Goal: Task Accomplishment & Management: Manage account settings

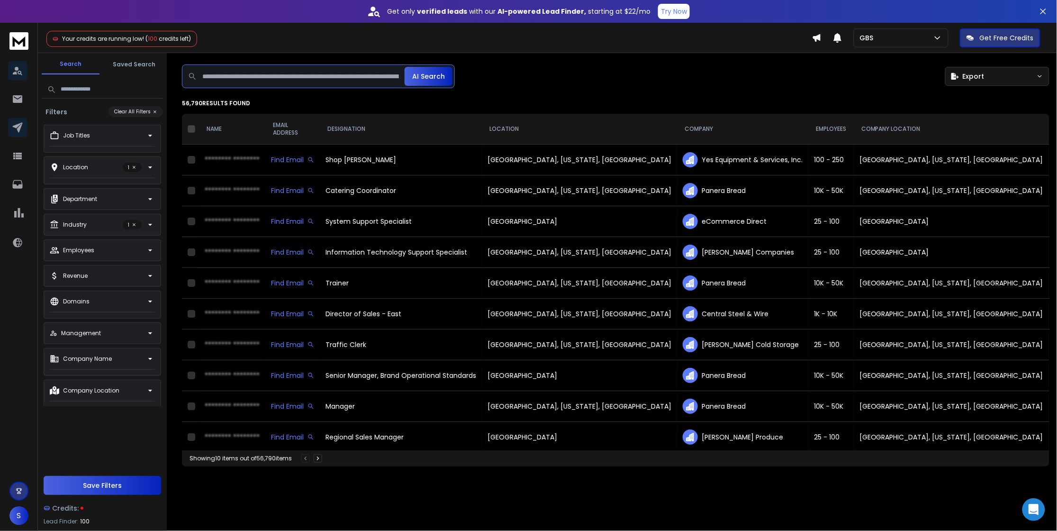
click at [26, 132] on link at bounding box center [17, 127] width 19 height 19
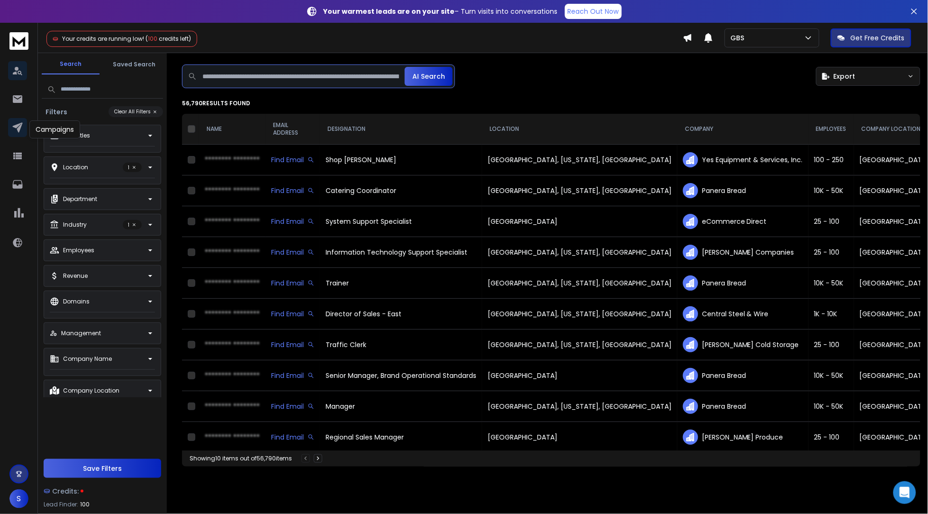
click at [20, 133] on icon at bounding box center [17, 127] width 11 height 11
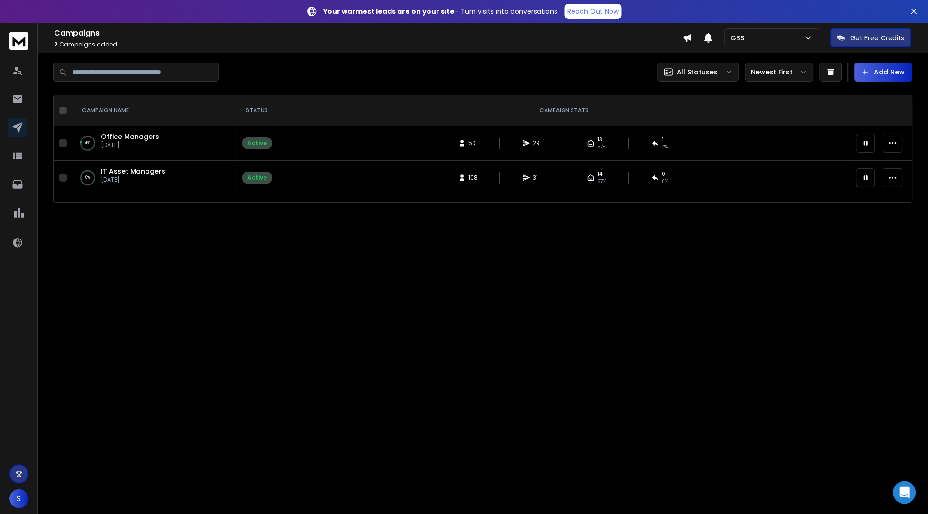
click at [146, 172] on span "IT Asset Managers" at bounding box center [133, 170] width 64 height 9
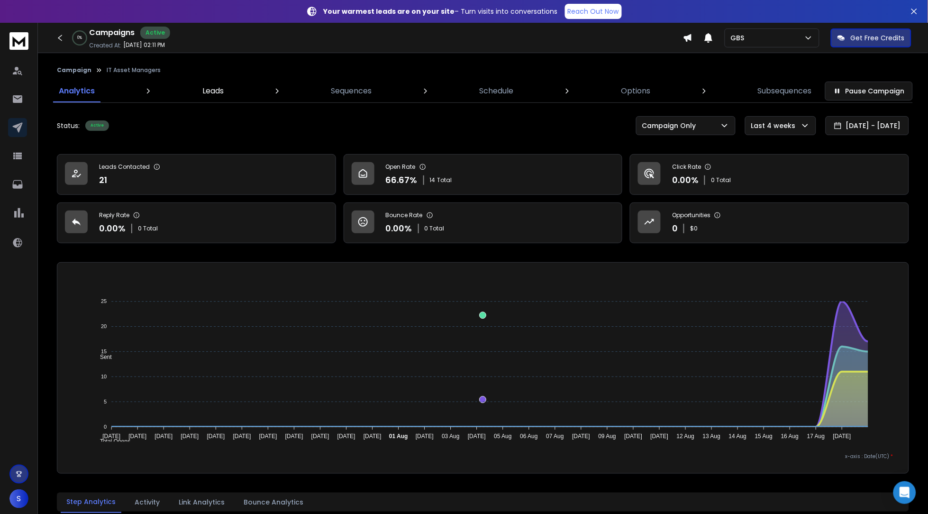
click at [214, 94] on p "Leads" at bounding box center [212, 90] width 21 height 11
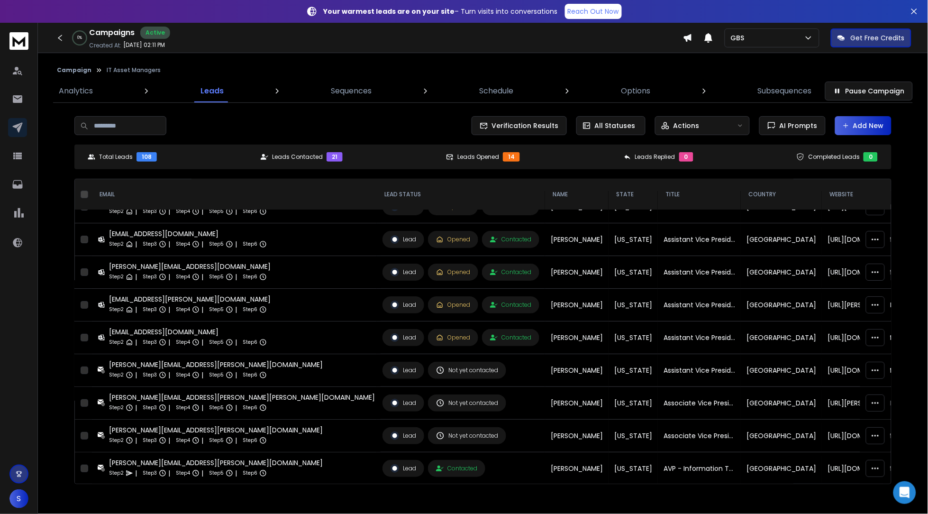
scroll to position [0, 4]
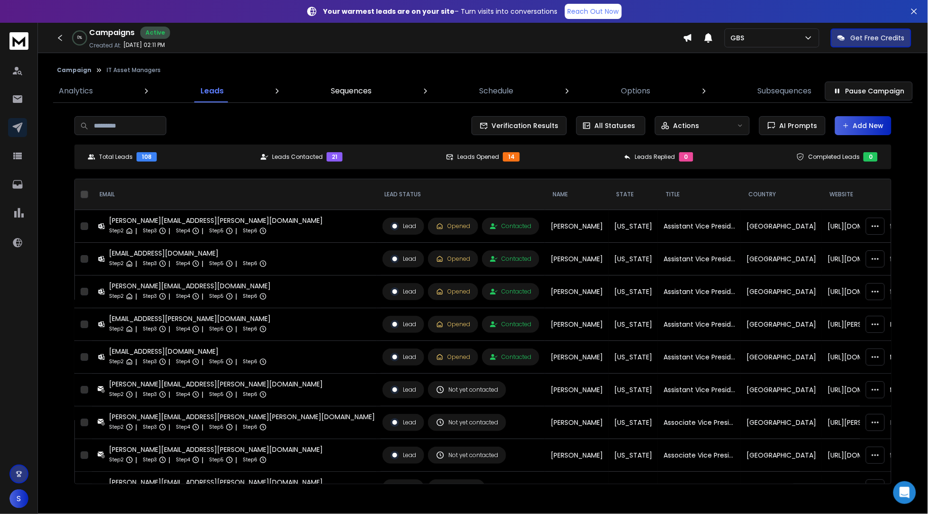
click at [355, 87] on p "Sequences" at bounding box center [351, 90] width 41 height 11
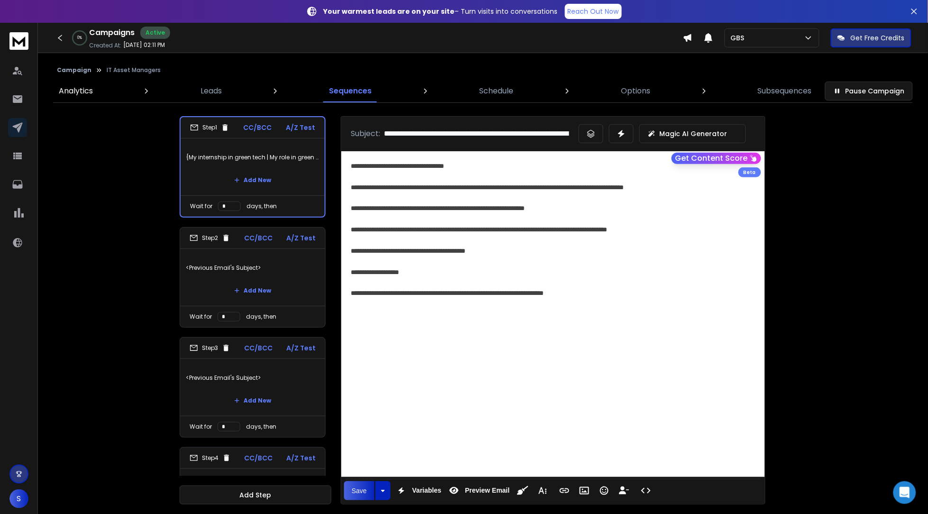
click at [83, 94] on p "Analytics" at bounding box center [76, 90] width 34 height 11
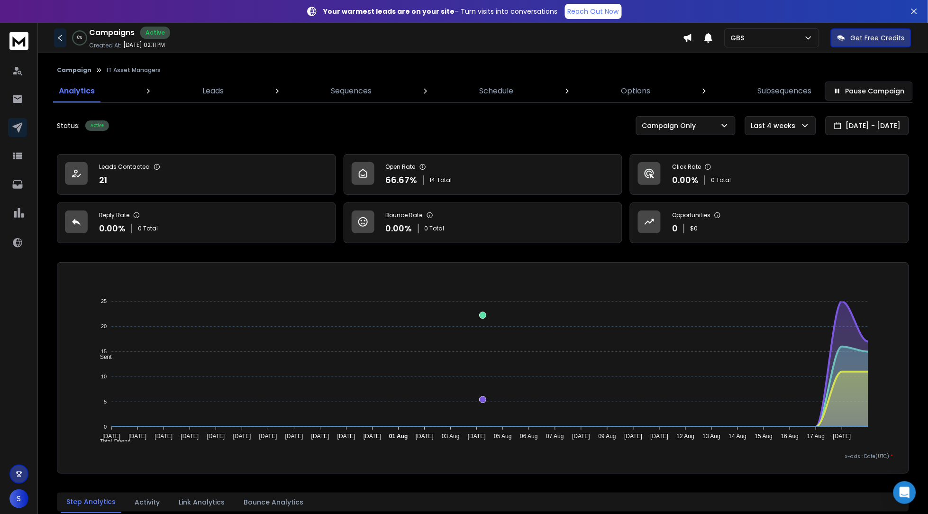
click at [64, 41] on icon at bounding box center [60, 38] width 9 height 9
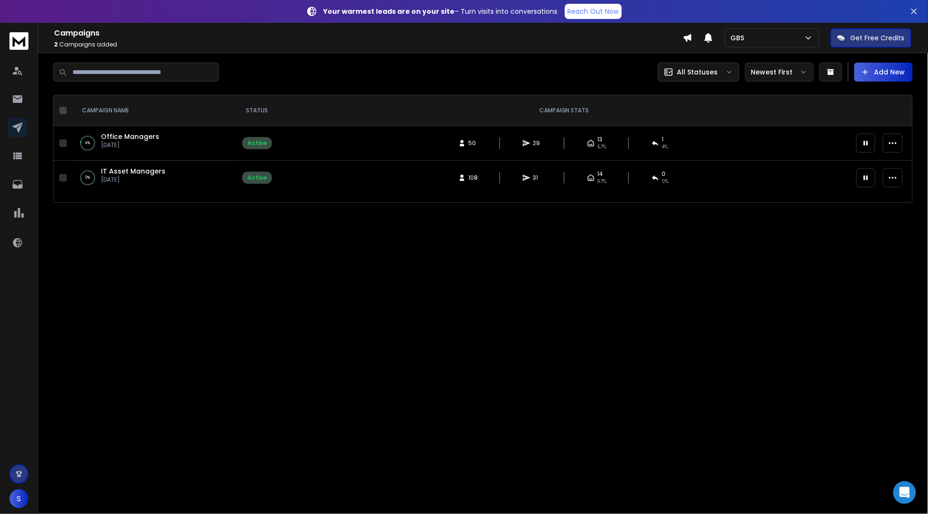
click at [140, 139] on span "Office Managers" at bounding box center [130, 136] width 58 height 9
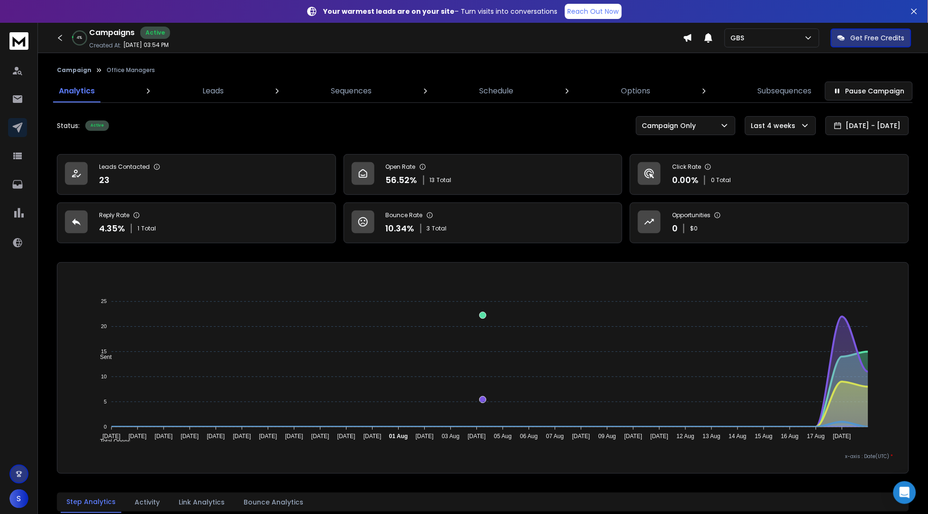
click at [370, 213] on div at bounding box center [363, 221] width 23 height 23
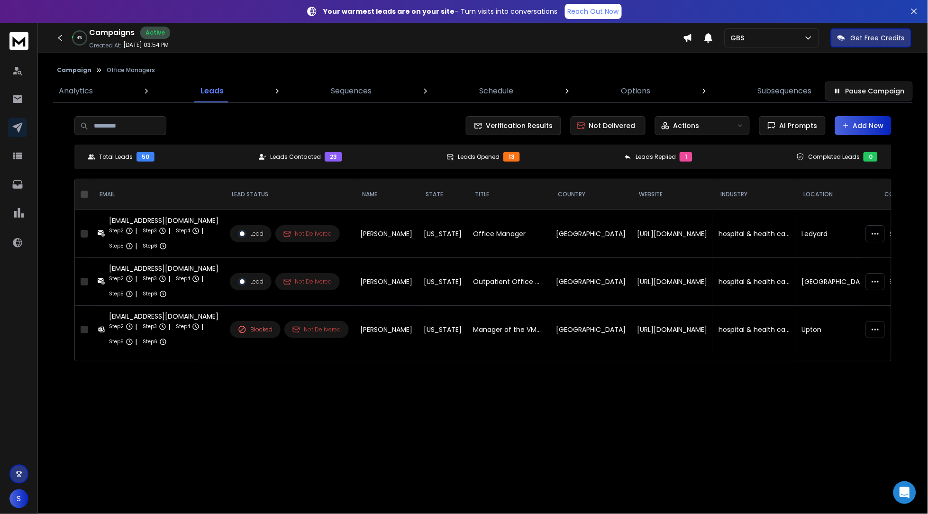
click at [141, 293] on div "Step 2 | Step 3 | Step 4 | Step 5 | Step 6" at bounding box center [163, 286] width 109 height 25
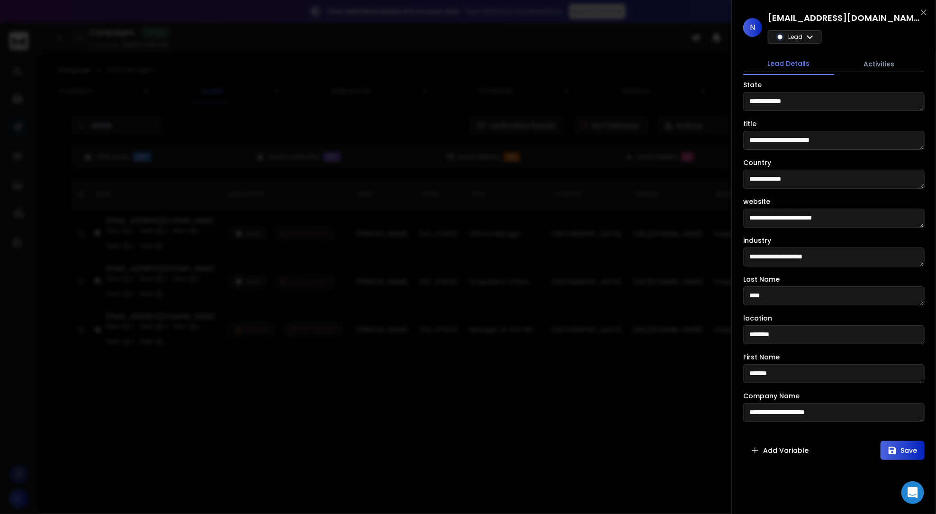
click at [898, 63] on button "Activities" at bounding box center [879, 64] width 91 height 21
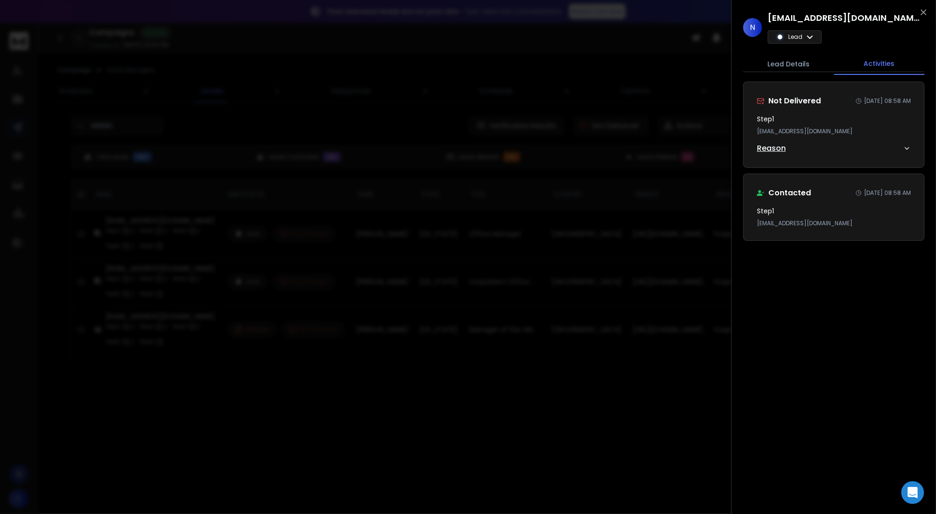
click at [911, 150] on icon "button" at bounding box center [908, 149] width 8 height 8
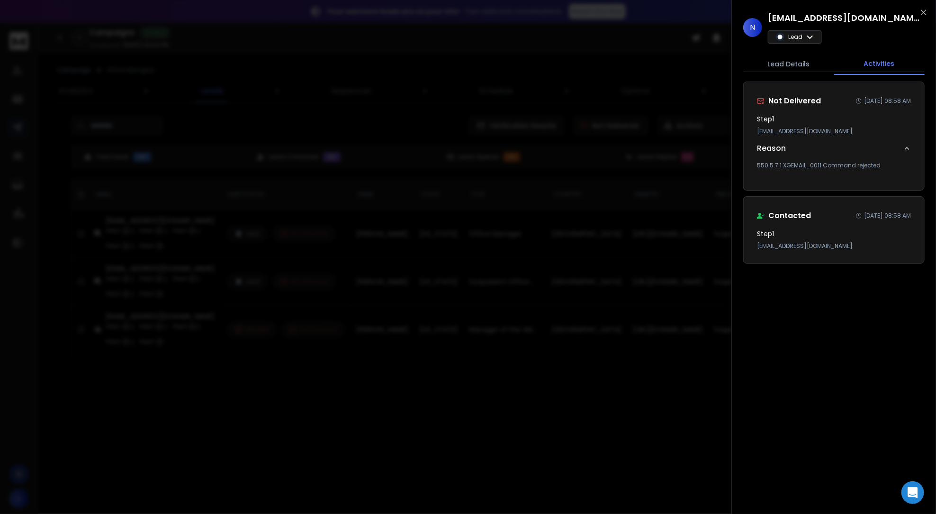
click at [646, 422] on div at bounding box center [468, 257] width 936 height 514
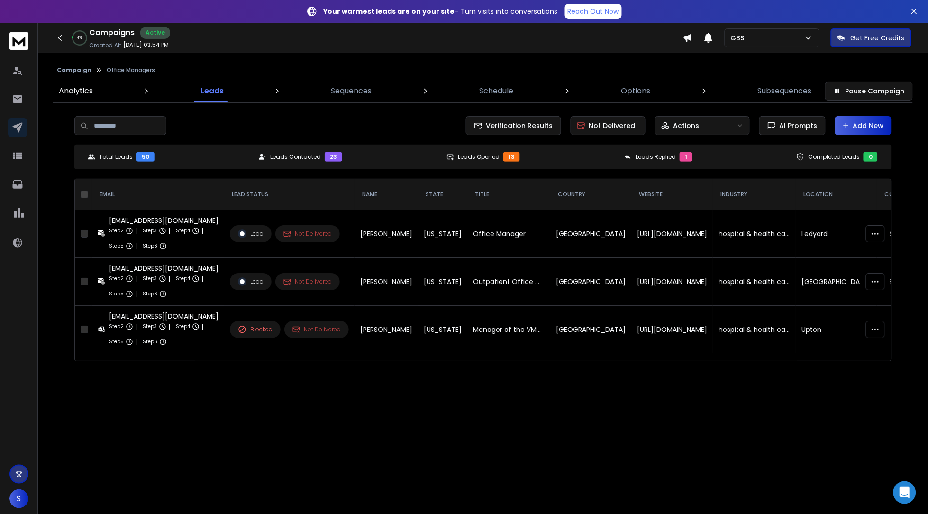
click at [90, 89] on p "Analytics" at bounding box center [76, 90] width 34 height 11
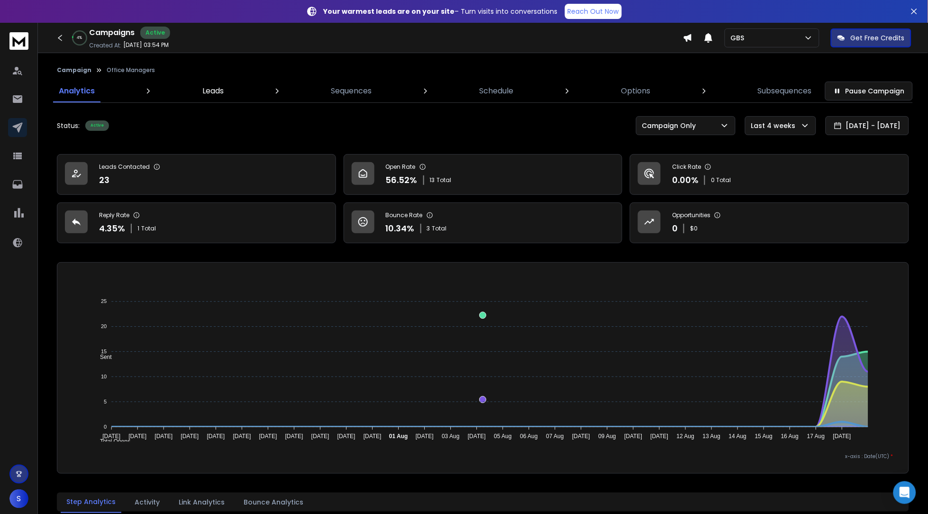
click at [207, 92] on p "Leads" at bounding box center [212, 90] width 21 height 11
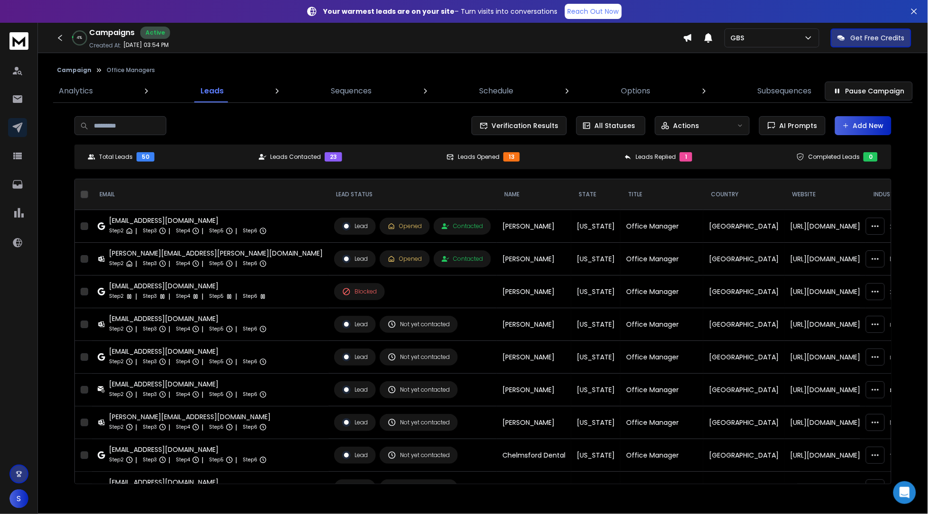
click at [164, 131] on input at bounding box center [120, 125] width 92 height 19
type input "*****"
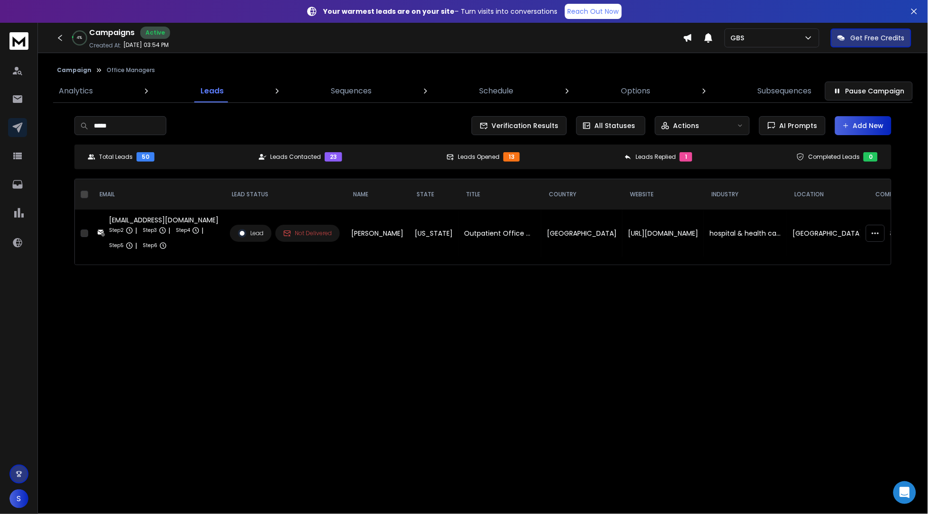
click at [871, 241] on button "button" at bounding box center [875, 233] width 19 height 17
click at [871, 293] on p "Block Lead" at bounding box center [863, 291] width 35 height 9
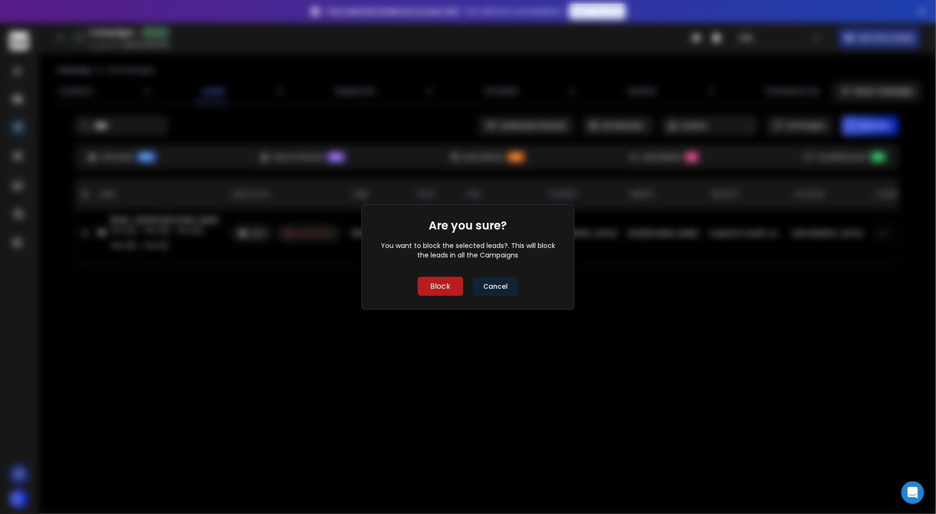
click at [449, 286] on button "Block" at bounding box center [440, 286] width 45 height 19
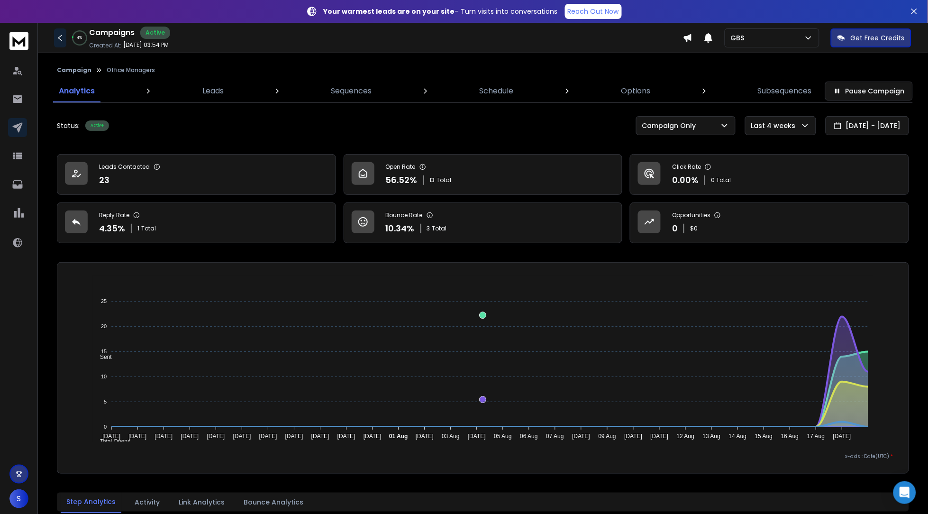
click at [62, 37] on icon at bounding box center [60, 38] width 9 height 9
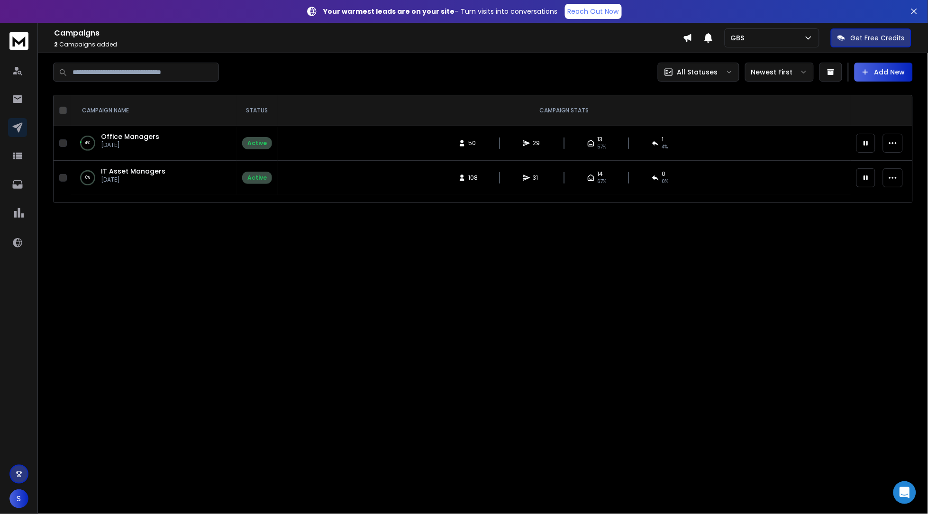
click at [149, 175] on span "IT Asset Managers" at bounding box center [133, 170] width 64 height 9
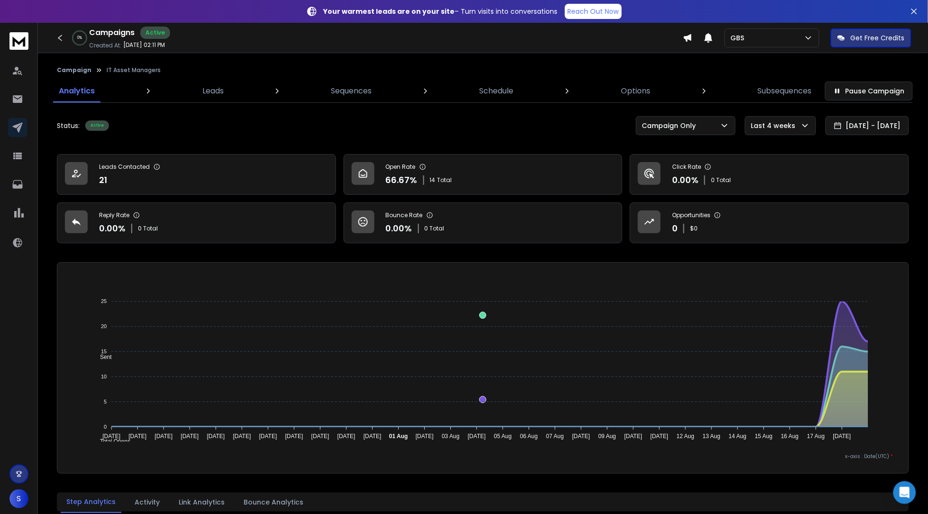
click at [362, 128] on div "Status: Active Pause Campaign Campaign Only Last 4 weeks 21 Jul 2025 - 19 Aug 2…" at bounding box center [483, 125] width 852 height 19
